Goal: Communication & Community: Answer question/provide support

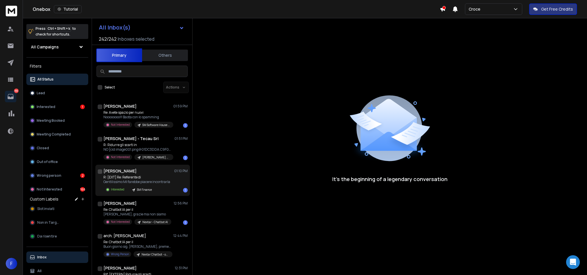
click at [176, 183] on div "R: [EXT] Re: Referente di Gentilissimo Mi farebbe piacere incontrarla Intereste…" at bounding box center [145, 183] width 84 height 17
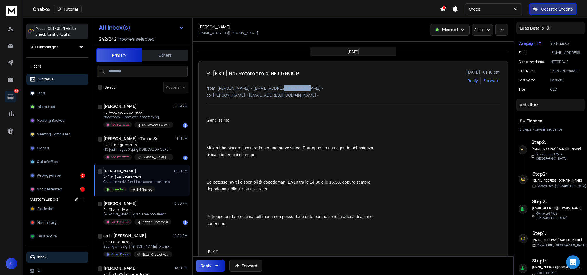
drag, startPoint x: 274, startPoint y: 88, endPoint x: 295, endPoint y: 88, distance: 20.6
click at [295, 88] on p "from: Salvatore Gesuele <sgesuele@netgroup.it>" at bounding box center [352, 88] width 293 height 6
copy p "netgroup.it"
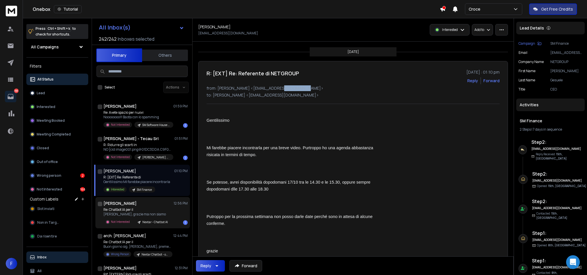
click at [169, 210] on p "Re: Chatbot IA per il" at bounding box center [137, 209] width 68 height 5
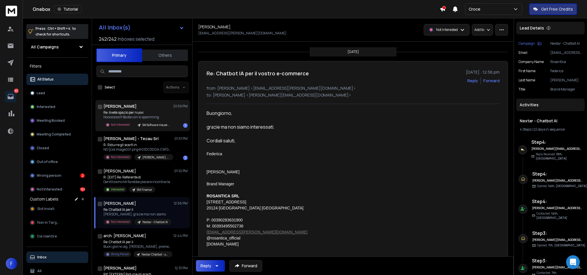
click at [161, 127] on p "SM Software House & IT - ottobre" at bounding box center [155, 125] width 27 height 4
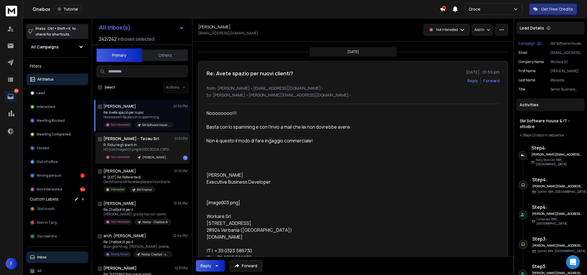
click at [160, 146] on p "R: Ridurre gli scarti in" at bounding box center [137, 145] width 69 height 5
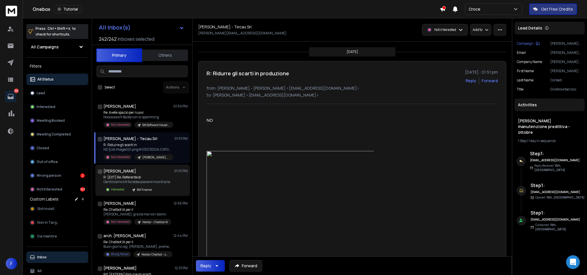
click at [154, 194] on div "Salvatore Gesuele 01:10 PM R: [EXT] Re: Referente di Gentilissimo Mi farebbe pi…" at bounding box center [142, 180] width 95 height 31
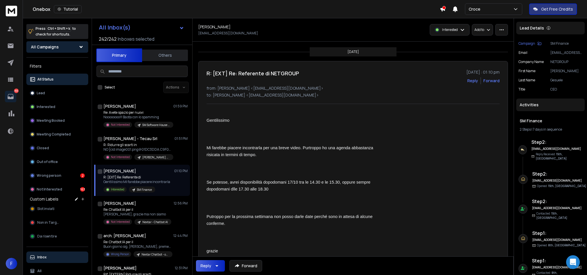
click at [52, 45] on h1 "All Campaigns" at bounding box center [45, 47] width 28 height 6
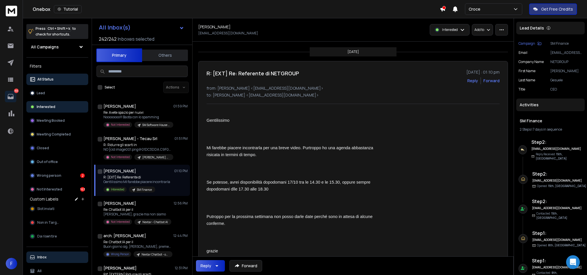
click at [59, 105] on button "Interested" at bounding box center [57, 106] width 62 height 11
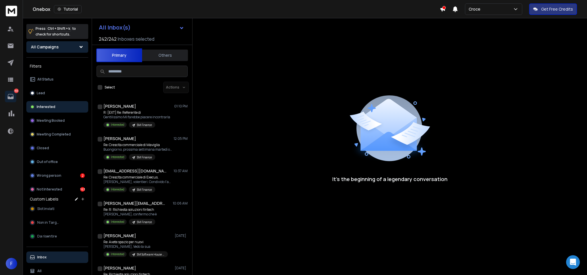
click at [61, 48] on button "All Campaigns" at bounding box center [57, 46] width 62 height 11
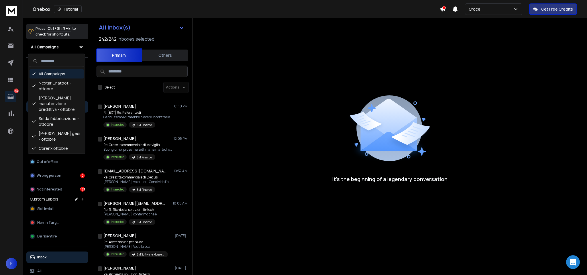
click at [66, 76] on div "All Campaigns" at bounding box center [56, 73] width 54 height 9
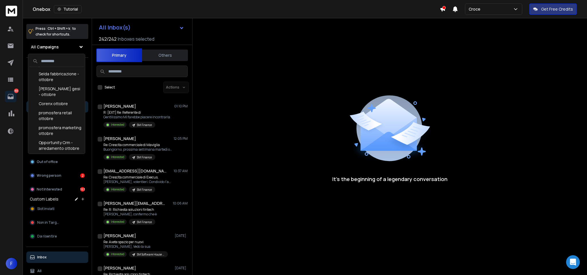
scroll to position [38, 0]
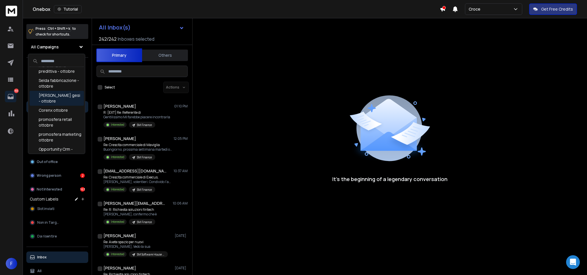
click at [69, 91] on div "[PERSON_NAME] gesi - ottobre" at bounding box center [56, 98] width 54 height 15
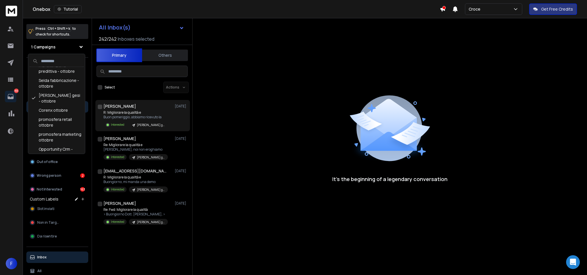
click at [132, 117] on p "Buon pomeriggio, abbiamo ricevuto la" at bounding box center [135, 117] width 64 height 5
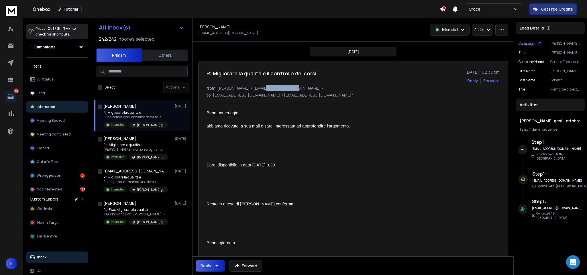
drag, startPoint x: 260, startPoint y: 87, endPoint x: 284, endPoint y: 88, distance: 24.1
click at [284, 88] on p "from: Cinzia Verde <cverde@ecoconsult.it>" at bounding box center [352, 88] width 293 height 6
copy p "ecoconsult.it"
click at [318, 153] on div at bounding box center [289, 145] width 167 height 19
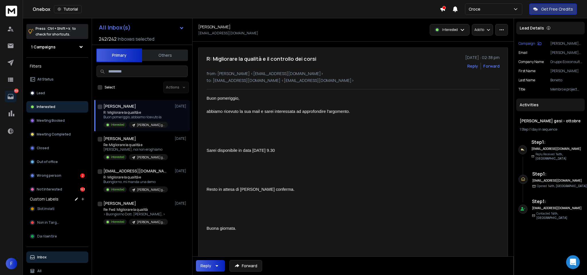
scroll to position [5, 0]
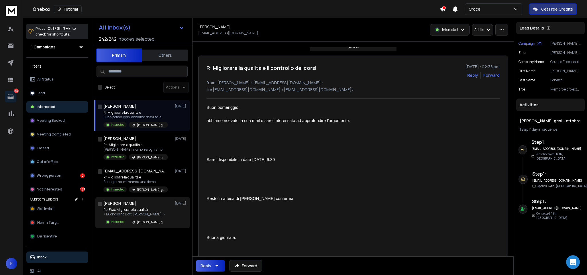
click at [165, 219] on div "[PERSON_NAME] gesi - ottobre" at bounding box center [148, 222] width 39 height 6
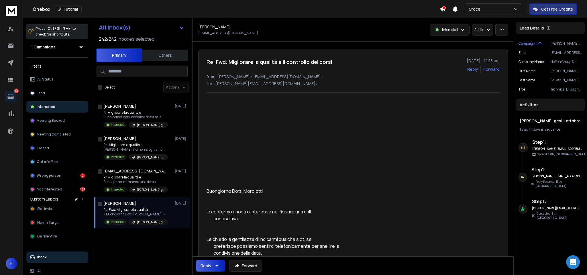
scroll to position [4, 0]
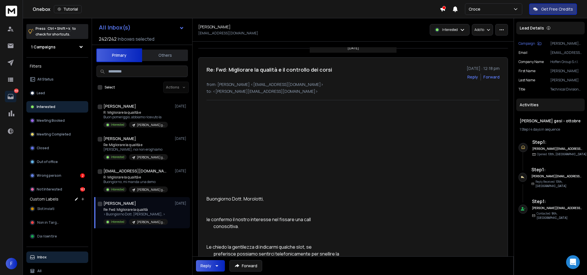
click at [213, 264] on div "Reply" at bounding box center [210, 265] width 20 height 7
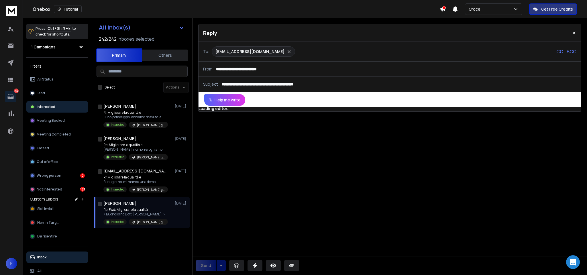
scroll to position [0, 0]
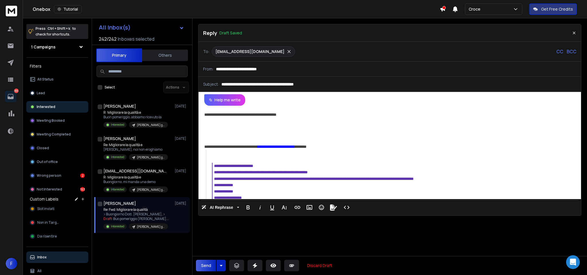
click at [210, 114] on div "**********" at bounding box center [385, 114] width 363 height 6
click at [211, 124] on div at bounding box center [389, 127] width 371 height 6
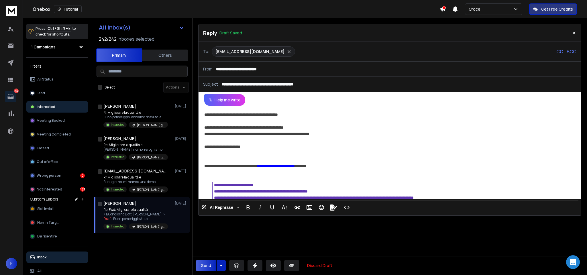
click at [202, 263] on button "Send" at bounding box center [206, 265] width 20 height 11
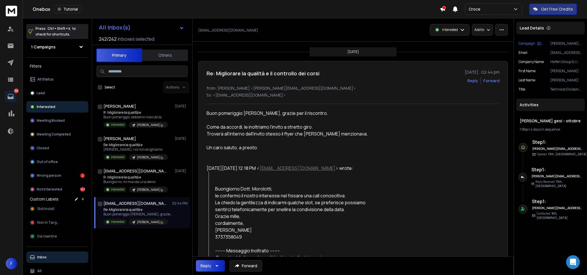
click at [557, 90] on p "Technical Division Manager" at bounding box center [566, 89] width 32 height 5
drag, startPoint x: 214, startPoint y: 95, endPoint x: 271, endPoint y: 96, distance: 56.7
click at [271, 96] on p "to: <a.desimone@hoffengroup.com>" at bounding box center [352, 95] width 293 height 6
copy p "[EMAIL_ADDRESS][DOMAIN_NAME]"
click at [511, 80] on div "Today Re: Migliorare la qualità e il controllo dei corsi 15 October 2025 : 02:4…" at bounding box center [352, 170] width 321 height 246
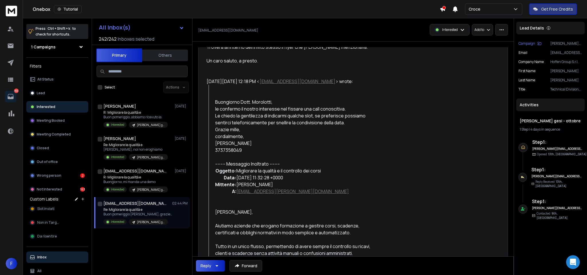
scroll to position [84, 0]
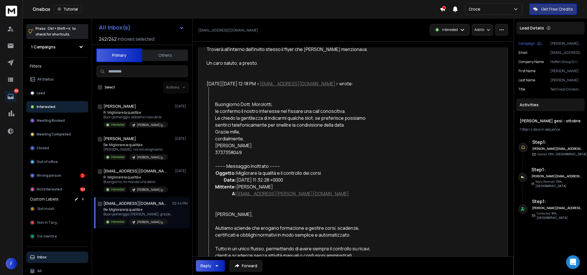
click at [440, 33] on div "Interested" at bounding box center [449, 29] width 39 height 11
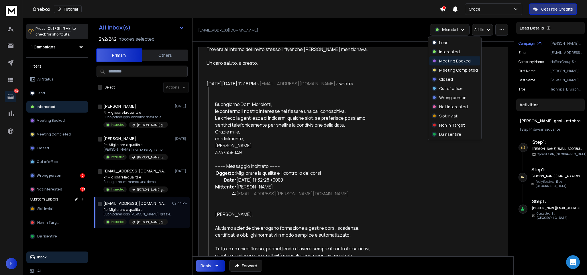
click at [446, 61] on p "Meeting Booked" at bounding box center [455, 61] width 32 height 6
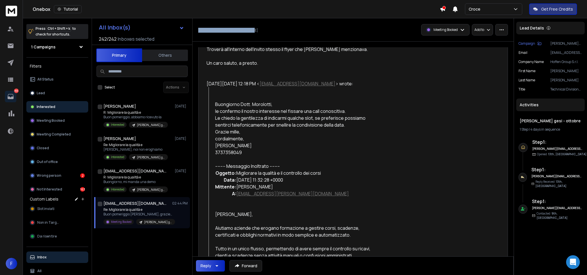
drag, startPoint x: 258, startPoint y: 29, endPoint x: 196, endPoint y: 31, distance: 61.9
click at [196, 31] on div "a.desimone@hoffengroup.com Meeting Booked Add to Meeting Booked Add to" at bounding box center [352, 29] width 321 height 23
copy p "[EMAIL_ADDRESS][DOMAIN_NAME]"
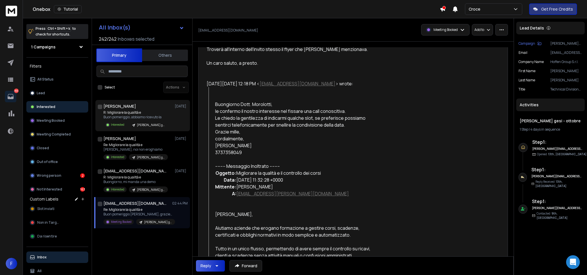
click at [149, 122] on div "[PERSON_NAME] gesi - ottobre" at bounding box center [148, 125] width 39 height 6
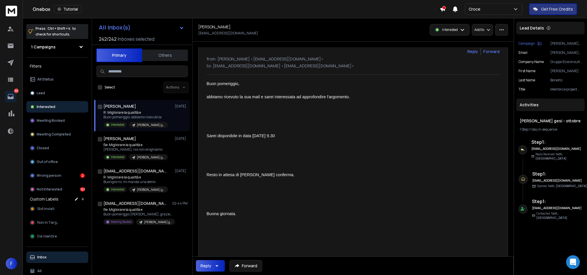
scroll to position [0, 0]
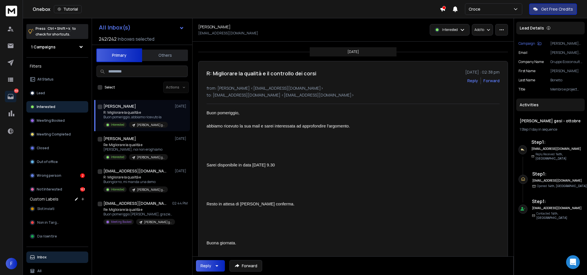
click at [207, 265] on div "Reply" at bounding box center [205, 266] width 11 height 6
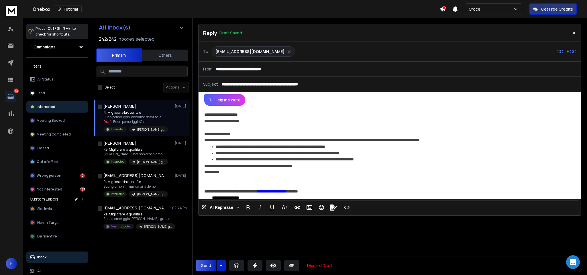
click at [206, 140] on p "**********" at bounding box center [385, 137] width 363 height 13
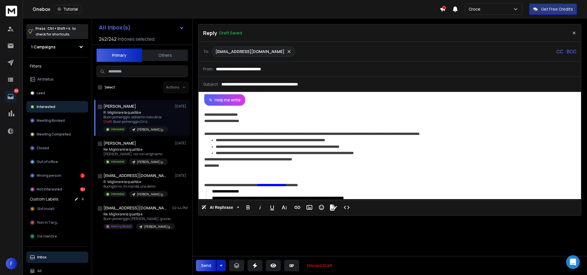
click at [216, 139] on p "**********" at bounding box center [391, 140] width 351 height 6
click at [216, 147] on p "**********" at bounding box center [391, 146] width 351 height 6
click at [214, 152] on ul "**********" at bounding box center [389, 153] width 371 height 6
click at [384, 155] on p "**********" at bounding box center [385, 153] width 363 height 6
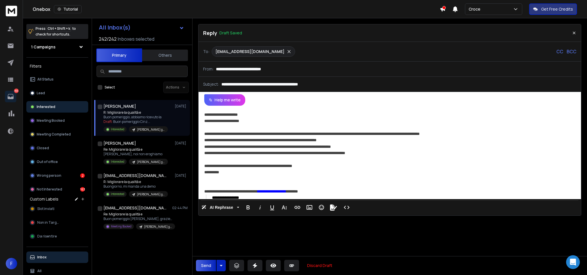
click at [246, 168] on p "**********" at bounding box center [385, 166] width 363 height 6
drag, startPoint x: 220, startPoint y: 166, endPoint x: 203, endPoint y: 165, distance: 17.2
click at [203, 165] on div "**********" at bounding box center [389, 152] width 382 height 93
click at [346, 166] on p "**********" at bounding box center [385, 166] width 363 height 6
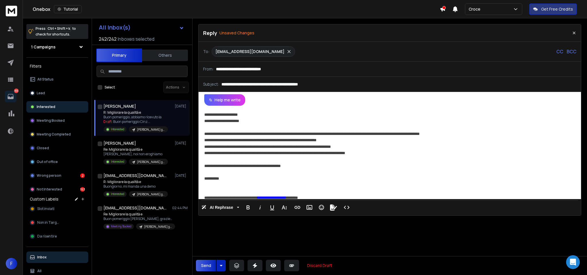
click at [209, 188] on div at bounding box center [389, 185] width 371 height 6
click at [249, 120] on div "**********" at bounding box center [385, 121] width 363 height 6
click at [204, 267] on button "Send" at bounding box center [206, 265] width 20 height 11
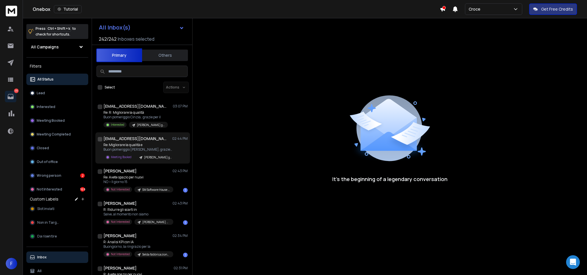
click at [175, 144] on div "Re: Migliorare la qualità e Buon pomeriggio Antonella, grazie per Meeting Booke…" at bounding box center [139, 151] width 72 height 17
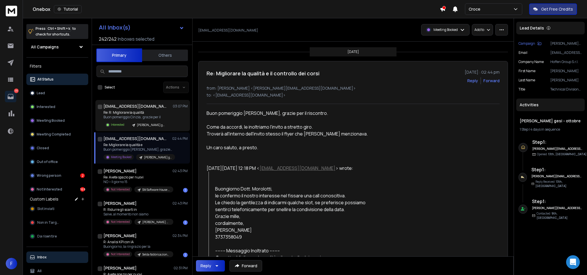
click at [165, 123] on div "[PERSON_NAME] gesi - ottobre" at bounding box center [148, 125] width 39 height 6
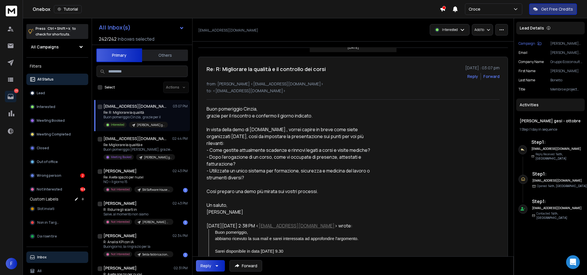
scroll to position [11, 0]
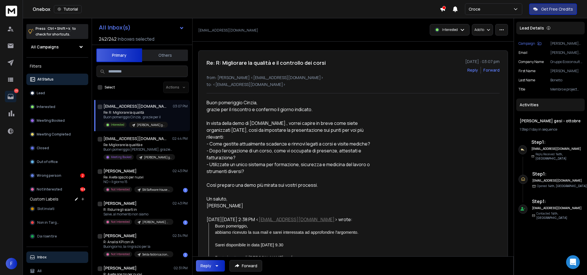
drag, startPoint x: 190, startPoint y: 112, endPoint x: 192, endPoint y: 115, distance: 4.2
click at [192, 115] on div "[EMAIL_ADDRESS][DOMAIN_NAME] 03:07 PM Re: R: Migliorare la qualità Buon pomerig…" at bounding box center [142, 200] width 100 height 203
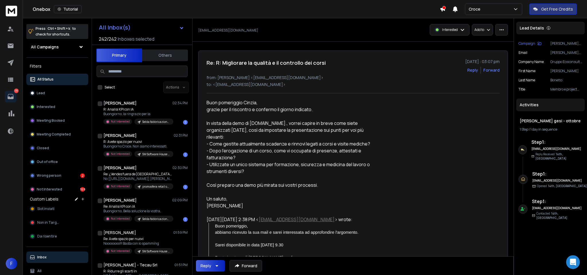
click at [226, 127] on div "In vista della demo di [DOMAIN_NAME]., vorrei capire in breve come siete organi…" at bounding box center [289, 130] width 167 height 21
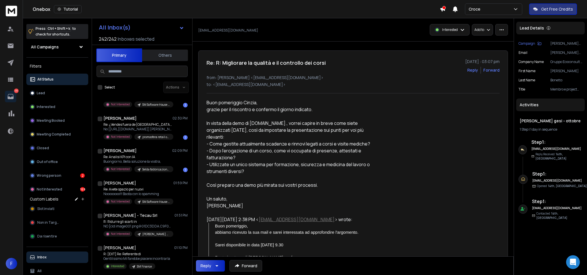
scroll to position [0, 0]
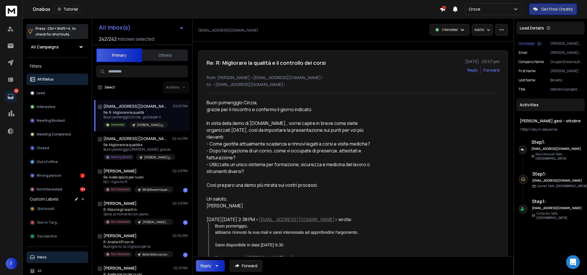
click at [444, 32] on div "Interested" at bounding box center [449, 29] width 39 height 11
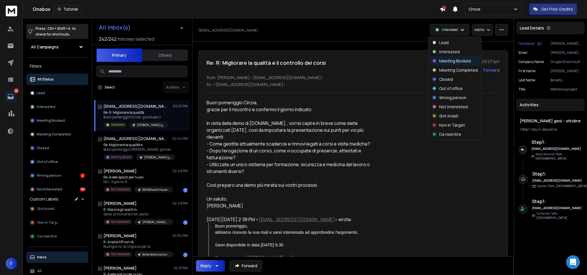
click at [453, 60] on p "Meeting Booked" at bounding box center [455, 61] width 32 height 6
